Goal: Navigation & Orientation: Find specific page/section

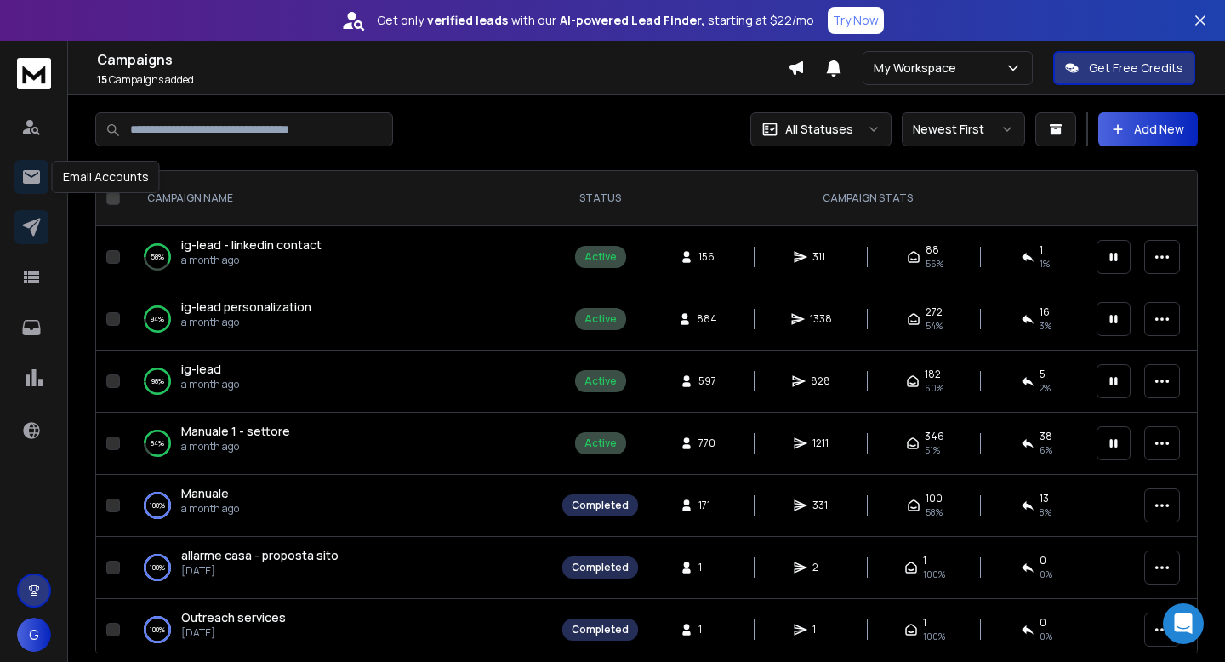
click at [40, 182] on icon at bounding box center [31, 177] width 20 height 20
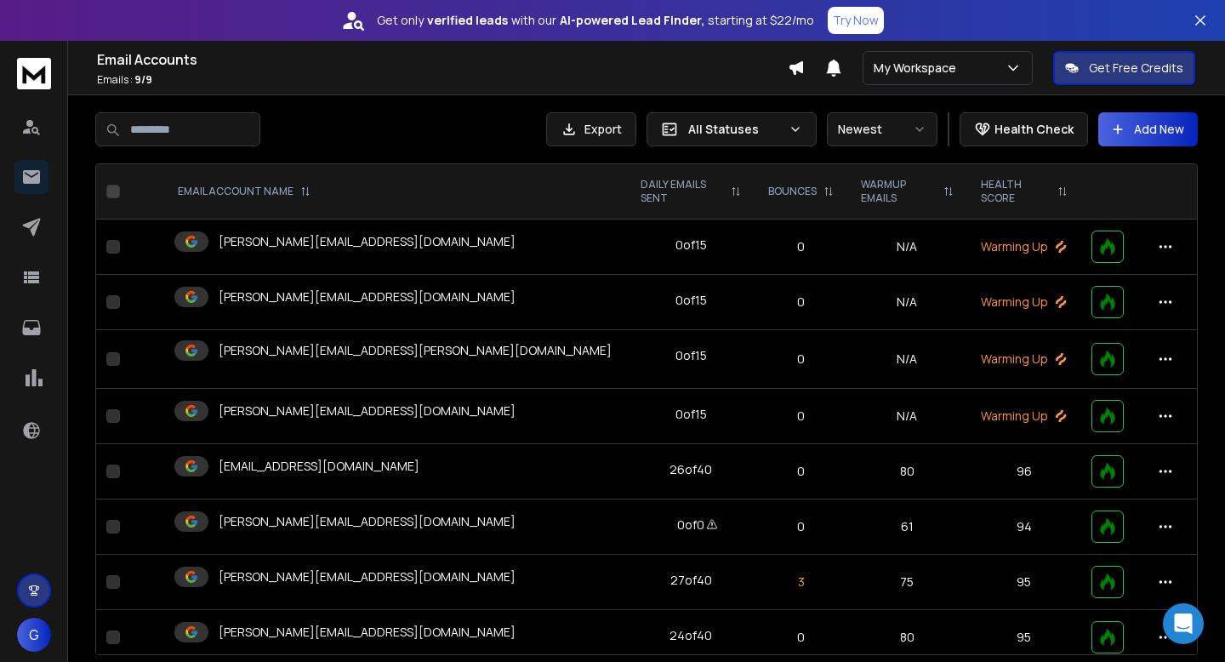
click at [847, 242] on td "N/A" at bounding box center [906, 246] width 119 height 55
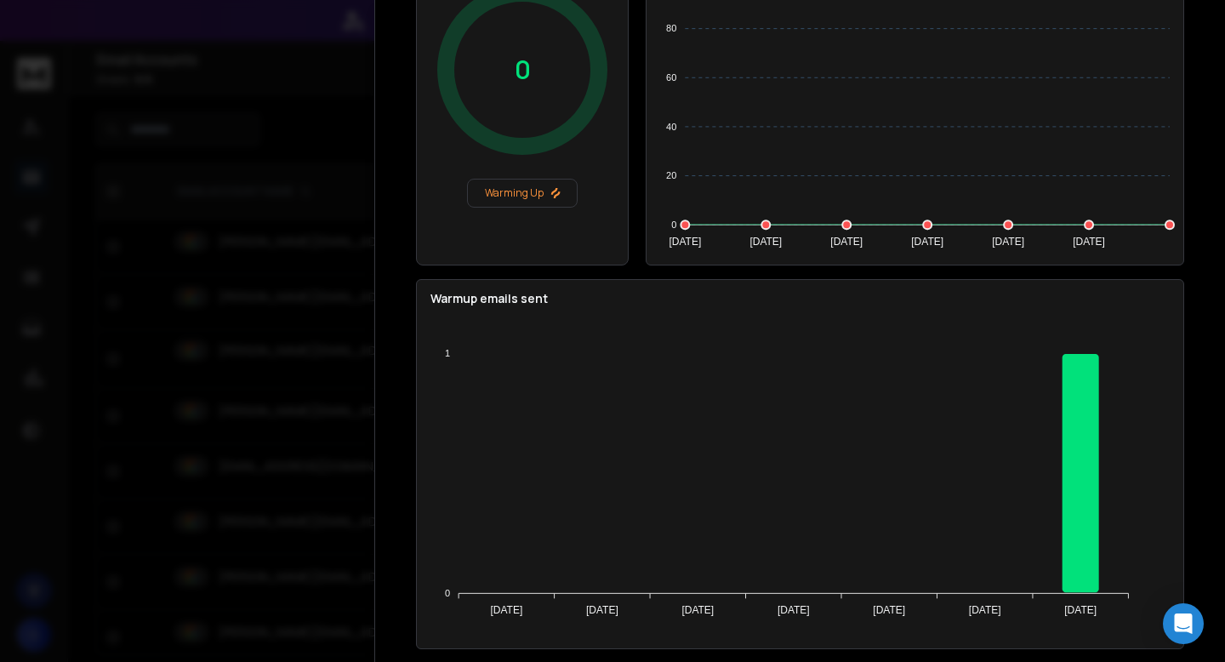
scroll to position [735, 0]
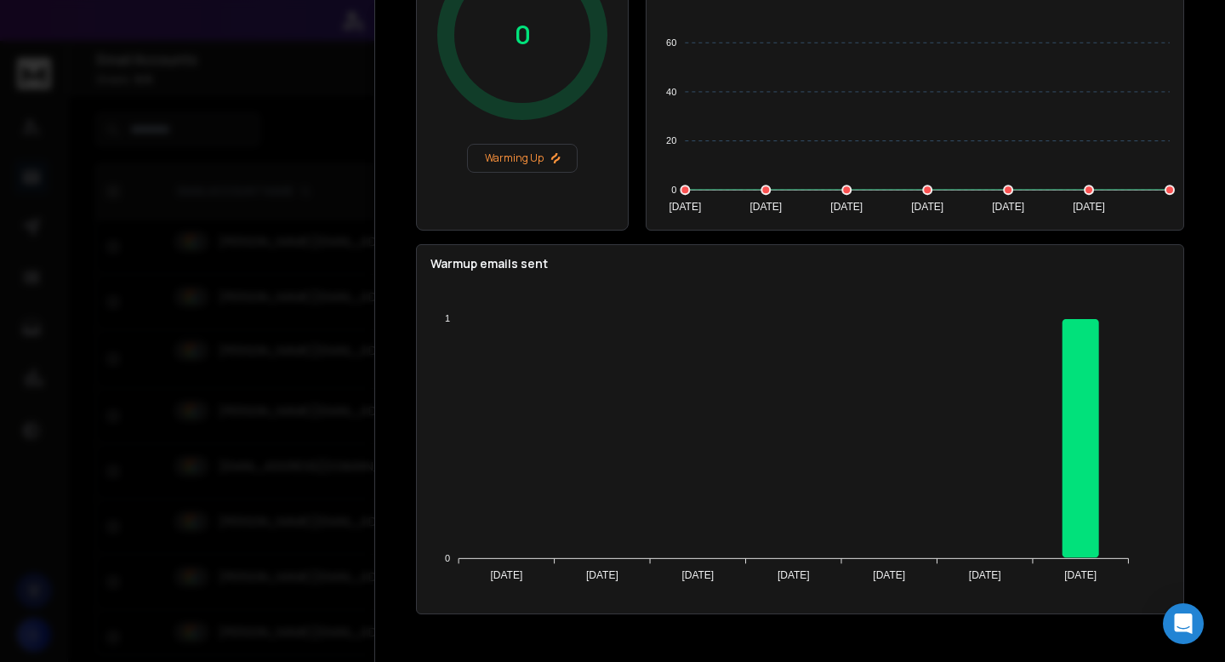
click at [192, 391] on div at bounding box center [612, 331] width 1225 height 662
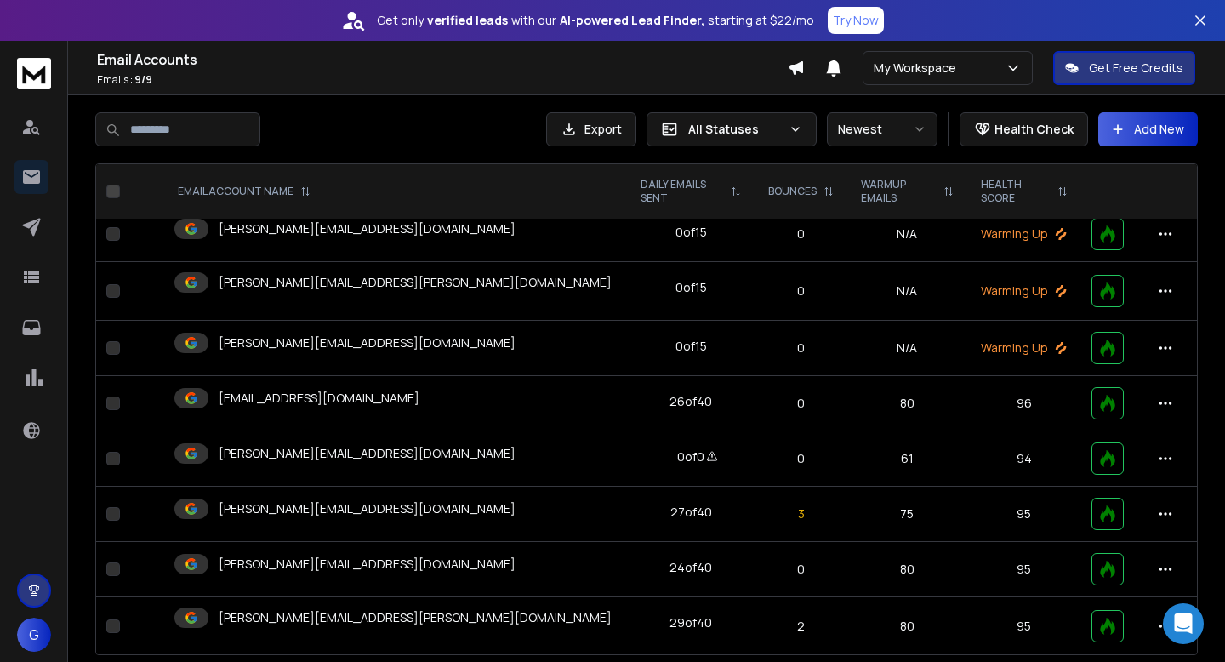
scroll to position [76, 0]
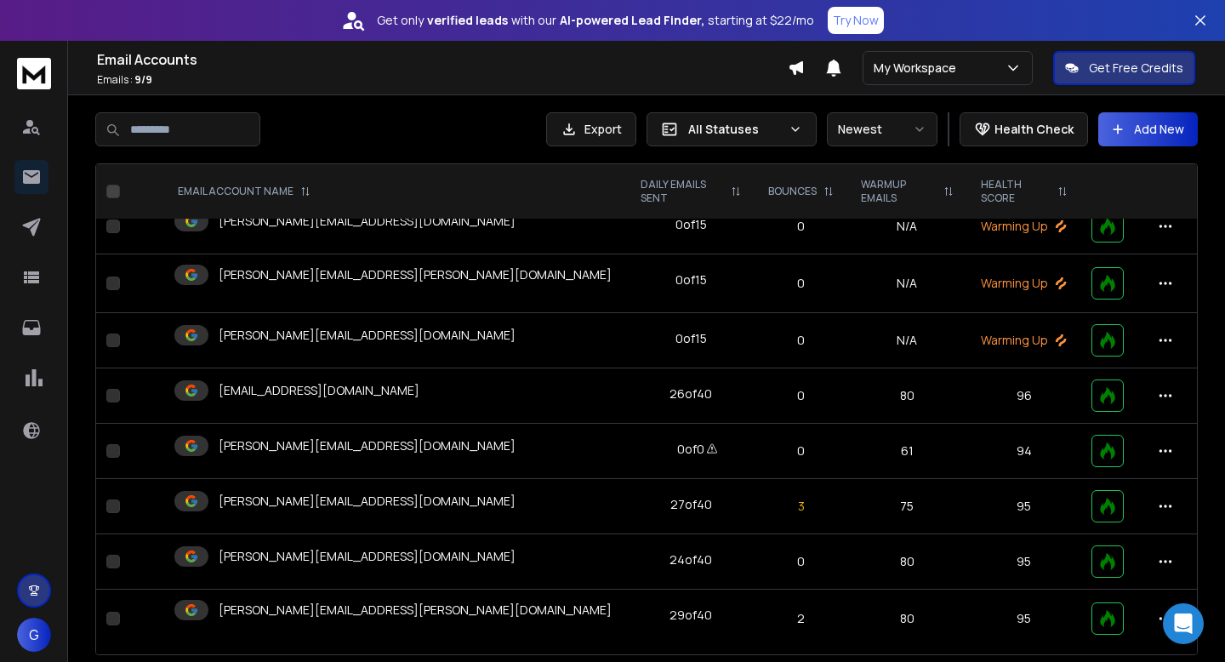
click at [986, 457] on td "94" at bounding box center [1024, 451] width 114 height 55
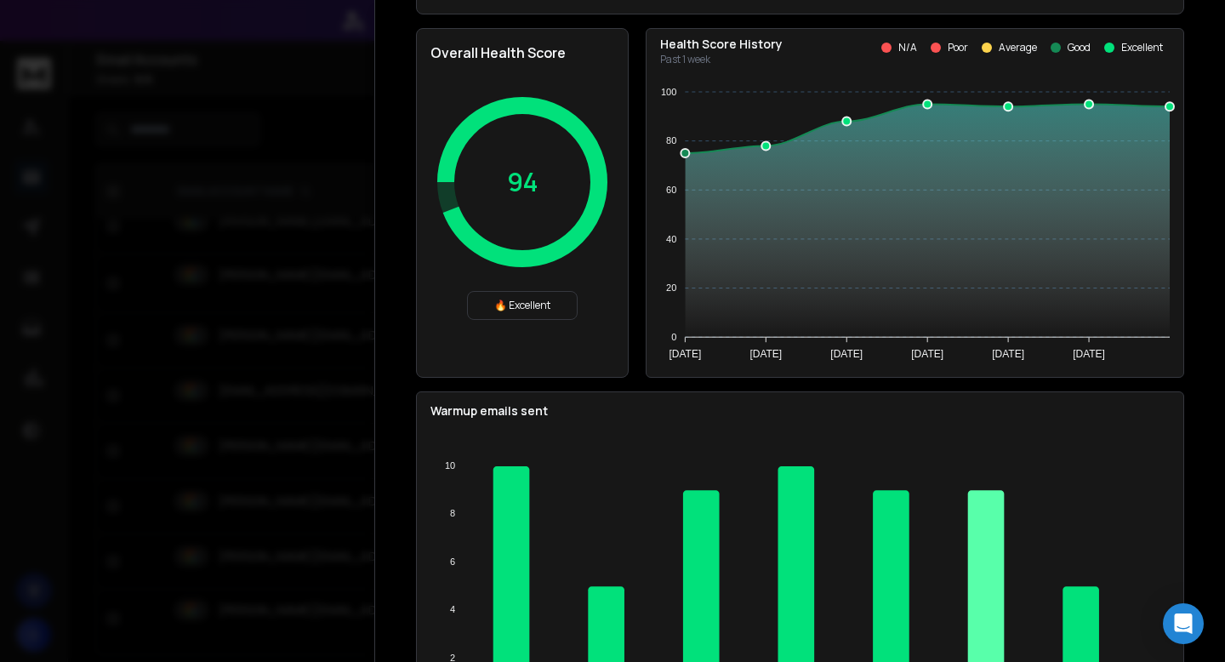
scroll to position [735, 0]
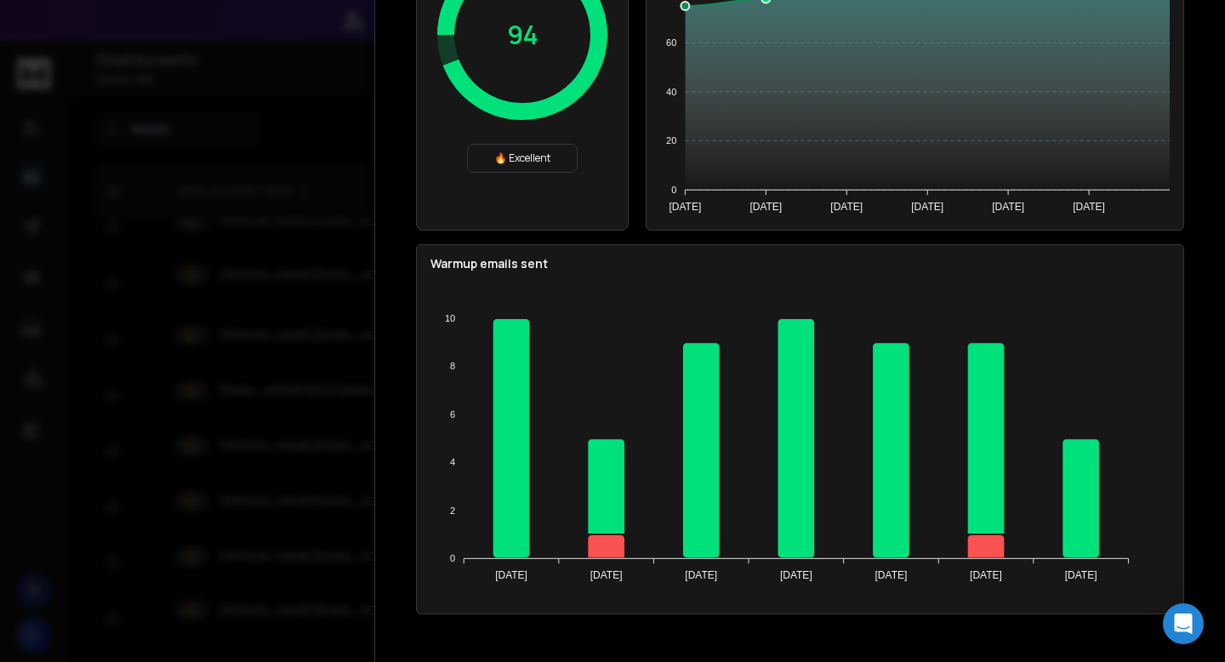
click at [282, 364] on div at bounding box center [612, 331] width 1225 height 662
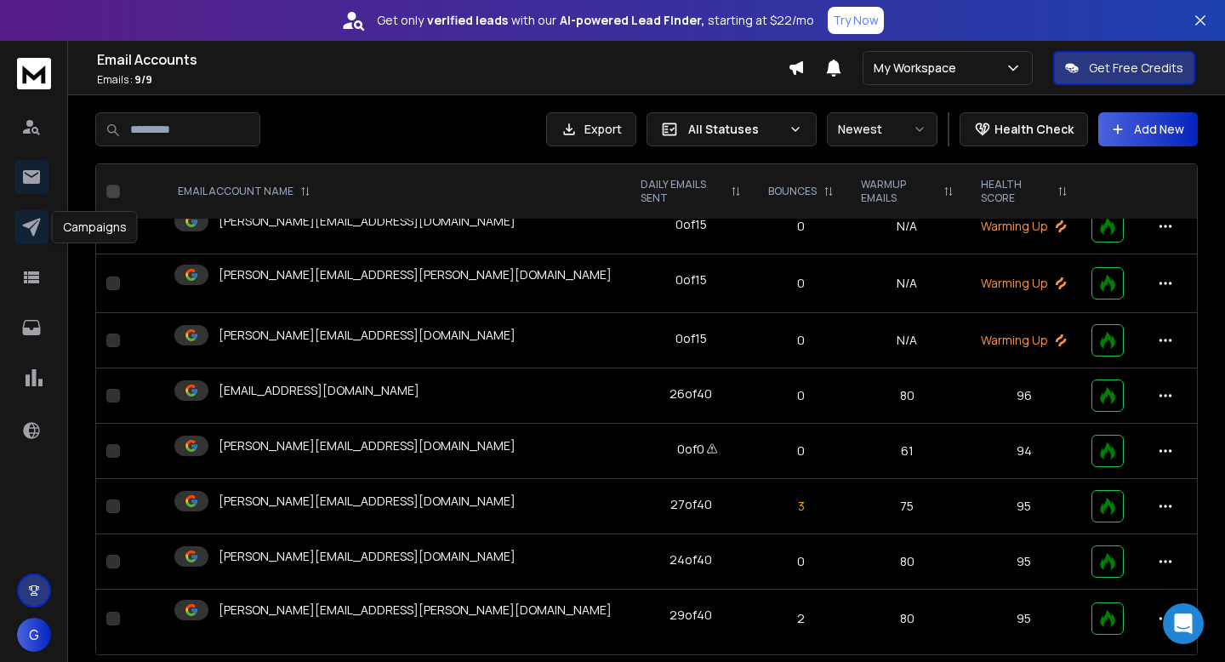
click at [36, 230] on icon at bounding box center [31, 227] width 20 height 20
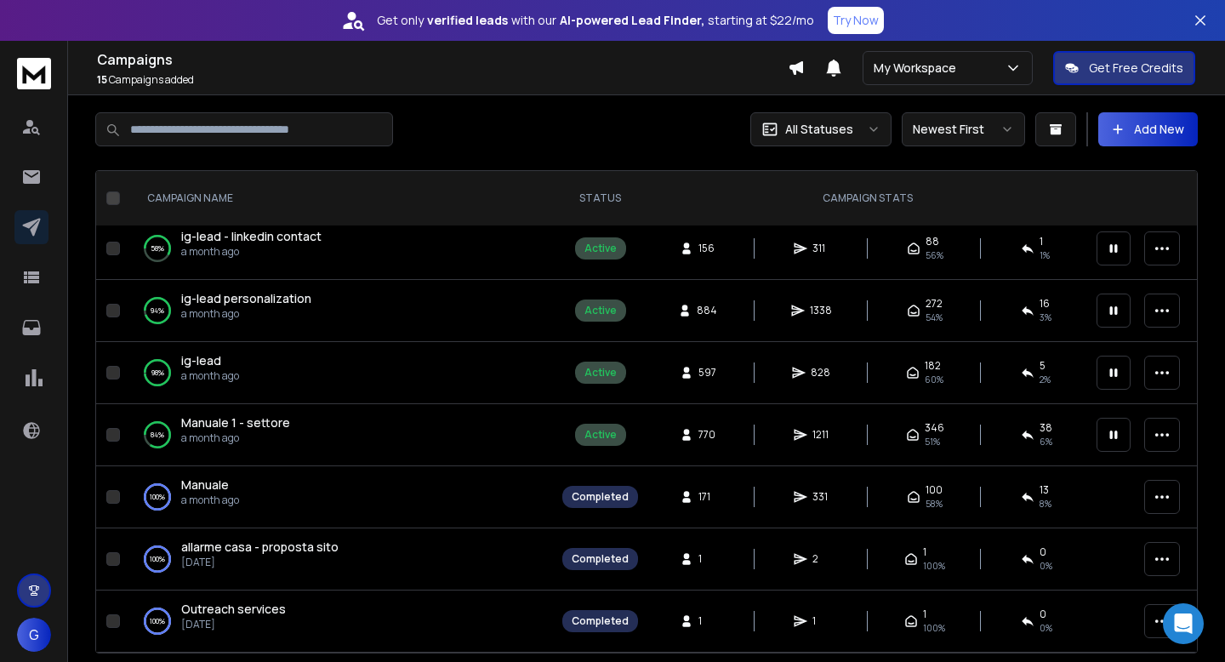
scroll to position [10, 0]
click at [39, 331] on icon at bounding box center [31, 327] width 18 height 15
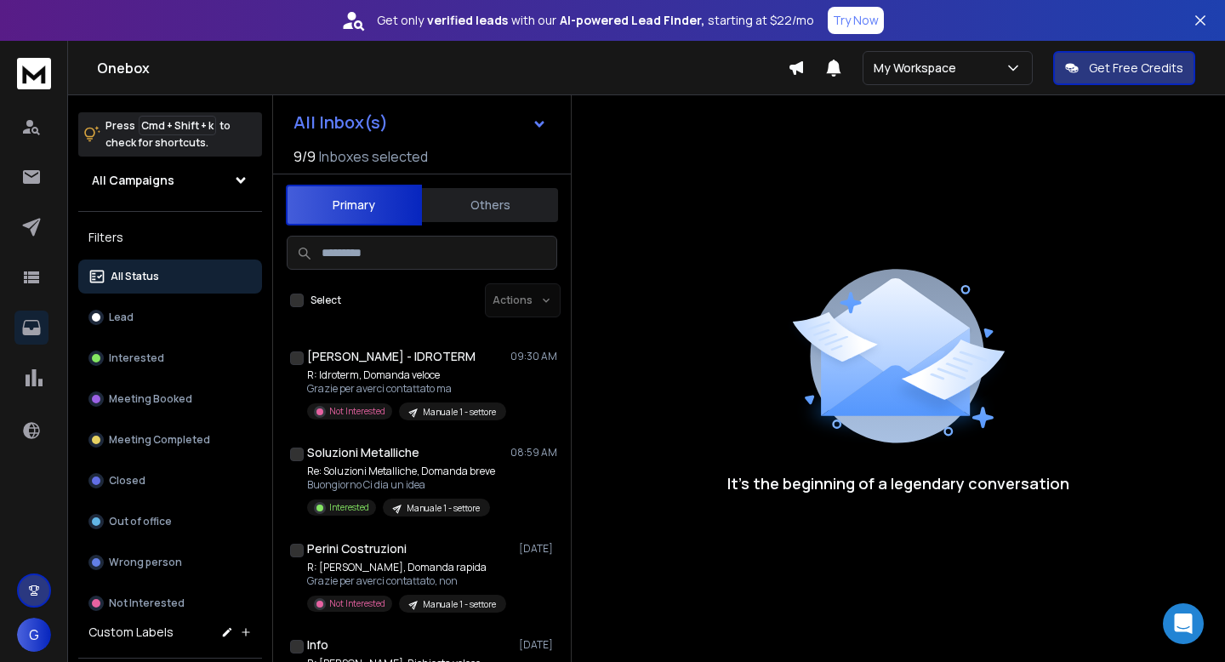
click at [504, 205] on button "Others" at bounding box center [490, 204] width 136 height 37
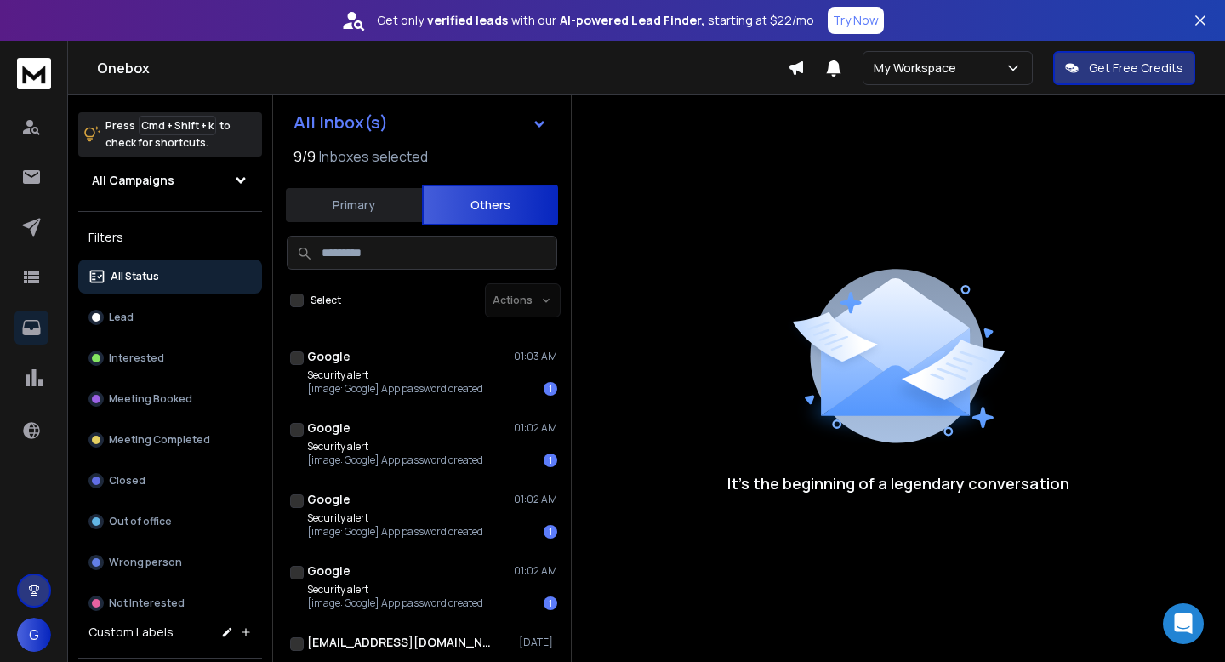
click at [367, 205] on button "Primary" at bounding box center [354, 204] width 136 height 37
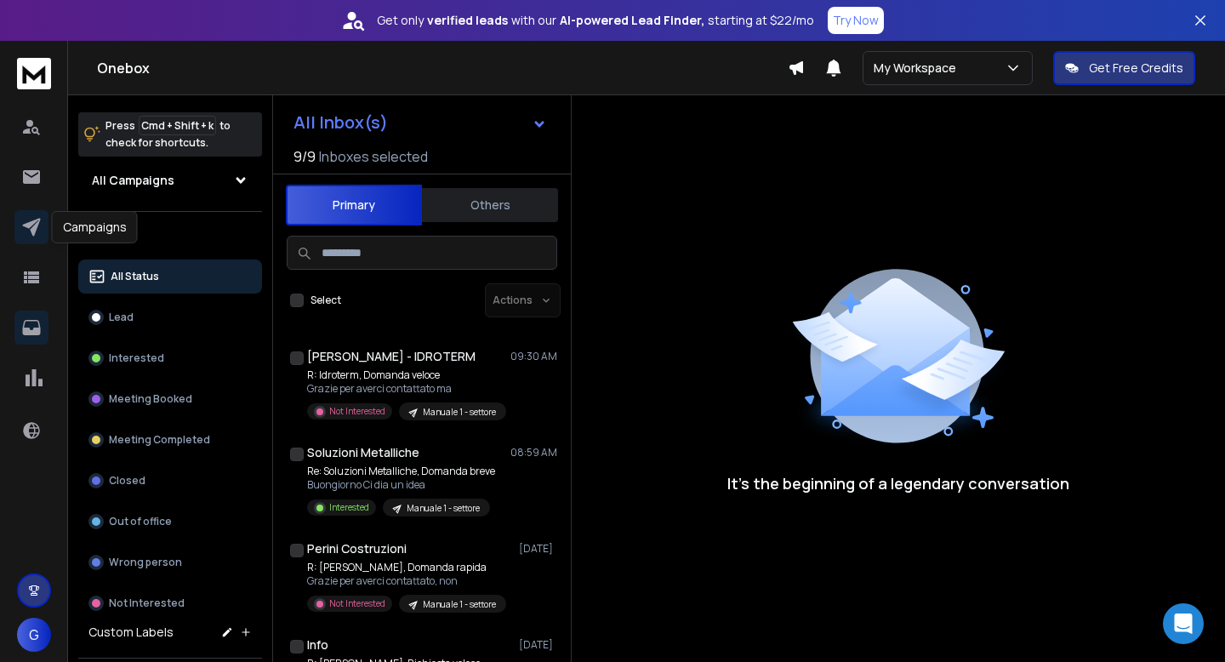
click at [31, 223] on icon at bounding box center [31, 227] width 18 height 18
